Goal: Task Accomplishment & Management: Manage account settings

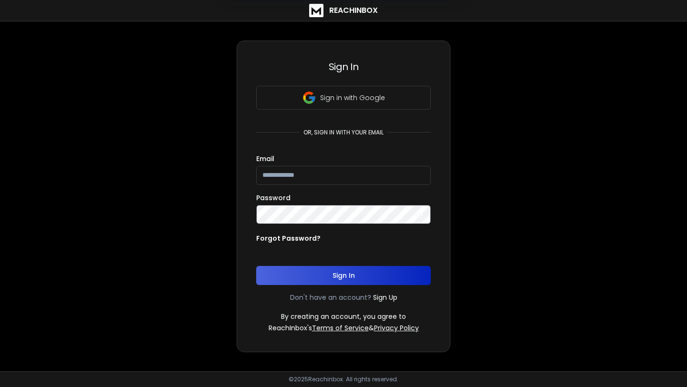
click at [365, 60] on button "Later" at bounding box center [374, 62] width 43 height 24
click at [339, 175] on input "email" at bounding box center [343, 175] width 175 height 19
type input "**********"
click at [256, 266] on button "Sign In" at bounding box center [343, 275] width 175 height 19
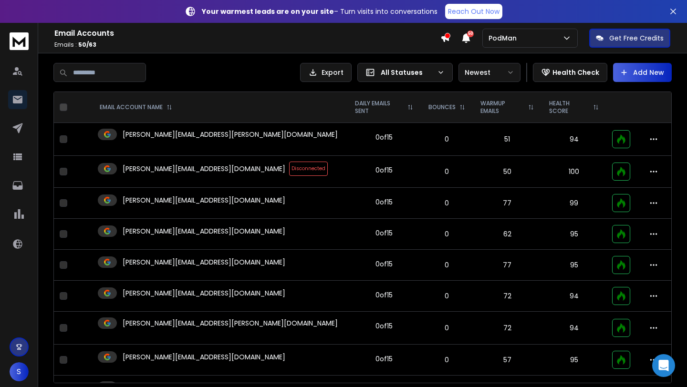
click at [177, 168] on p "[PERSON_NAME][EMAIL_ADDRESS][DOMAIN_NAME]" at bounding box center [204, 169] width 163 height 10
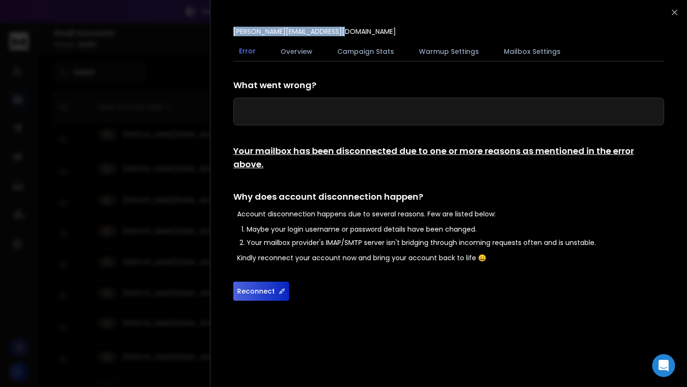
drag, startPoint x: 342, startPoint y: 32, endPoint x: 232, endPoint y: 31, distance: 110.7
click at [232, 31] on div "jackson@growwthbusiness.co.in Error Overview Campaign Stats Warmup Settings Mai…" at bounding box center [449, 163] width 454 height 305
copy p "jackson@growwthbusiness.co.in"
click at [267, 282] on button "Reconnect" at bounding box center [261, 291] width 56 height 19
